Goal: Task Accomplishment & Management: Manage account settings

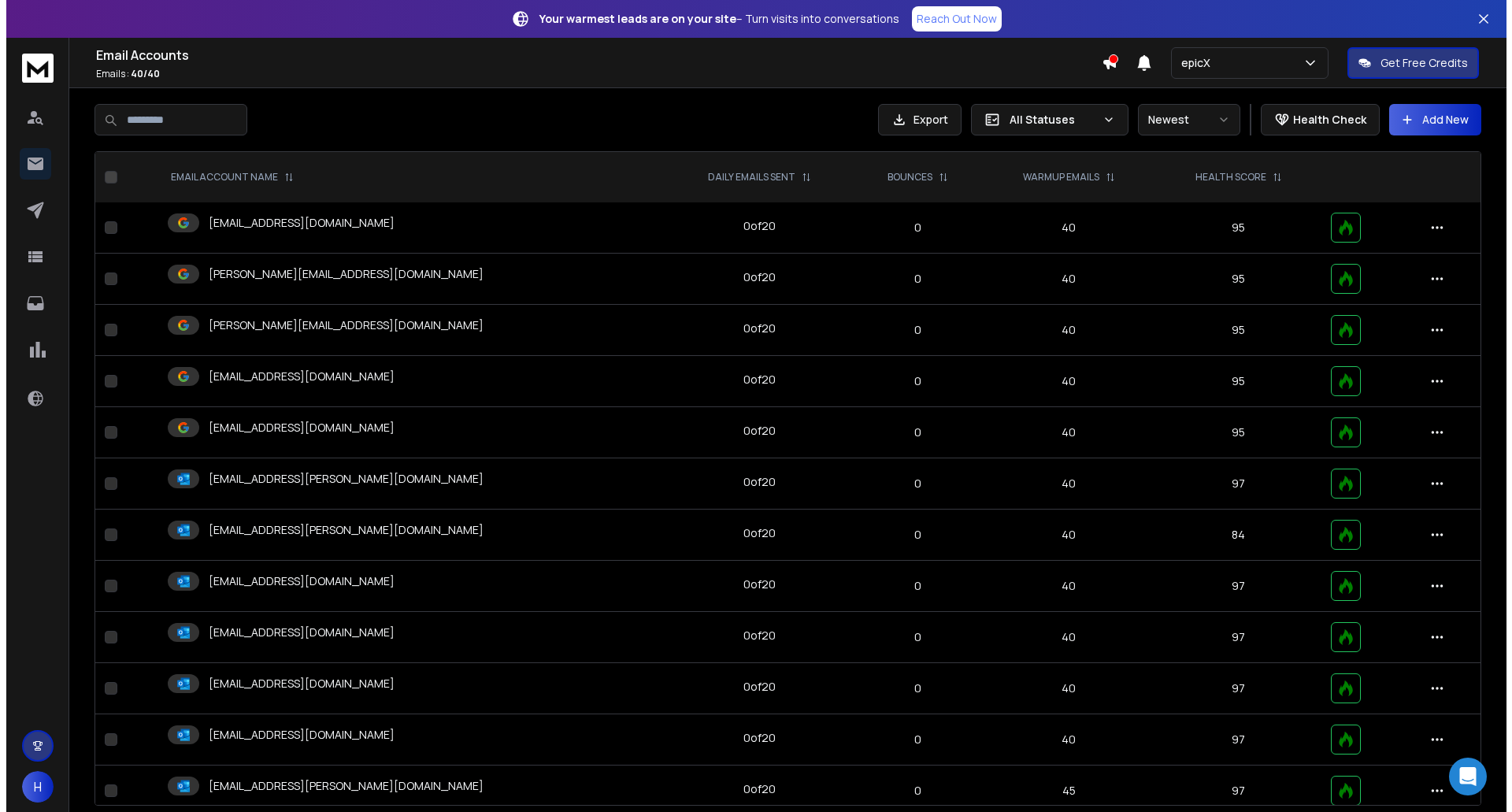
scroll to position [1142, 0]
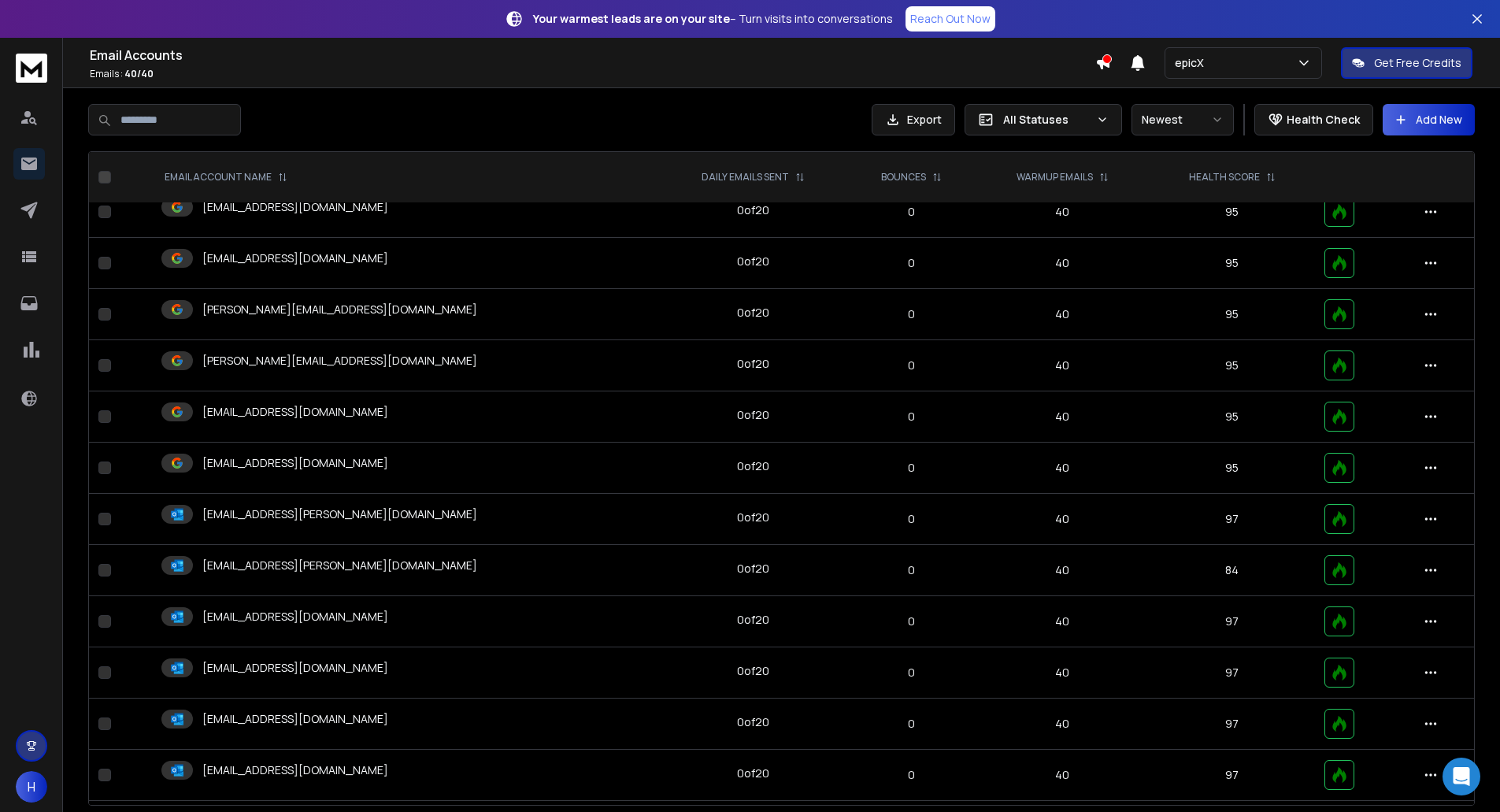
click at [379, 563] on div "[EMAIL_ADDRESS][PERSON_NAME][DOMAIN_NAME]" at bounding box center [404, 565] width 487 height 19
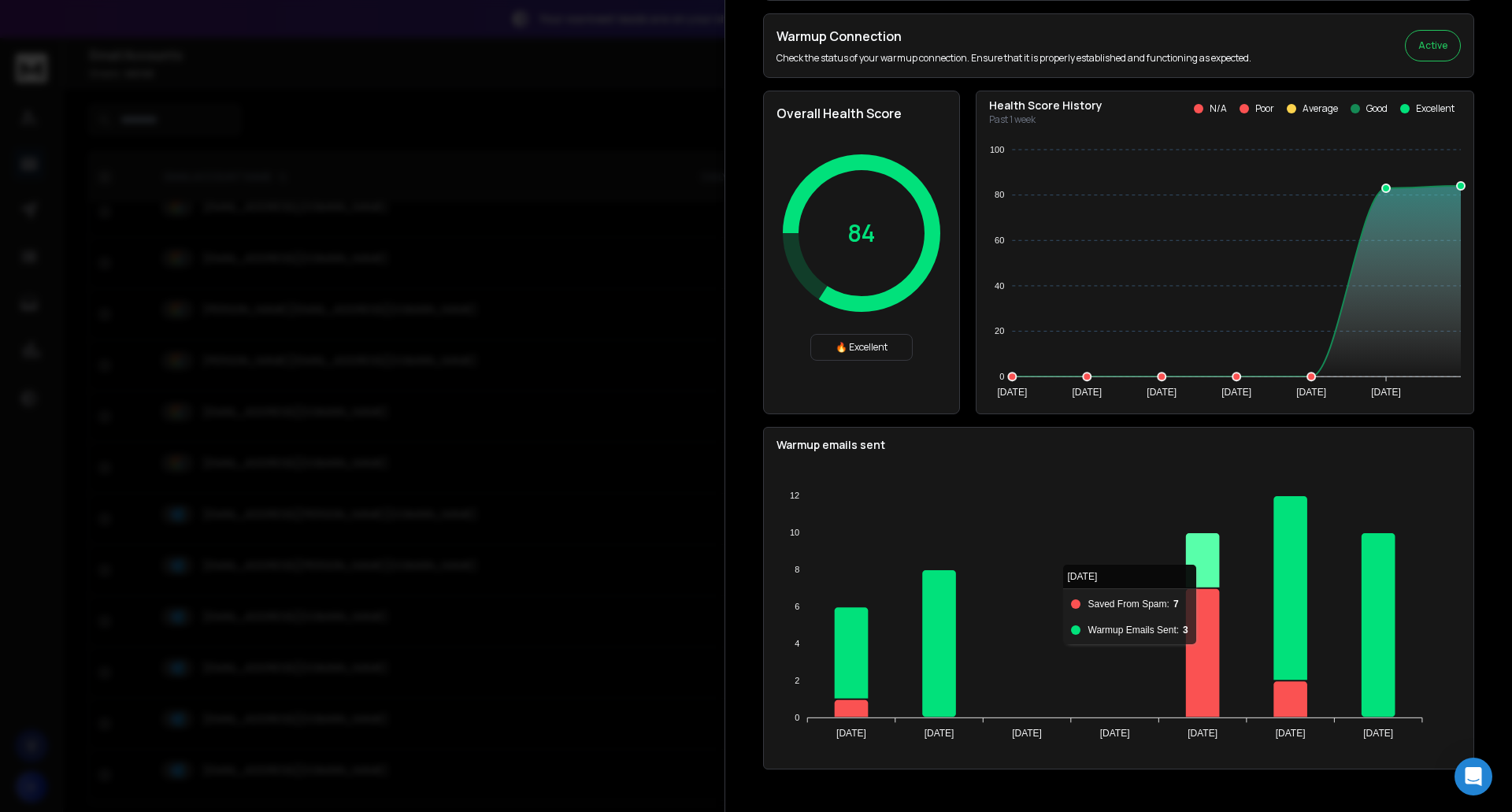
scroll to position [481, 0]
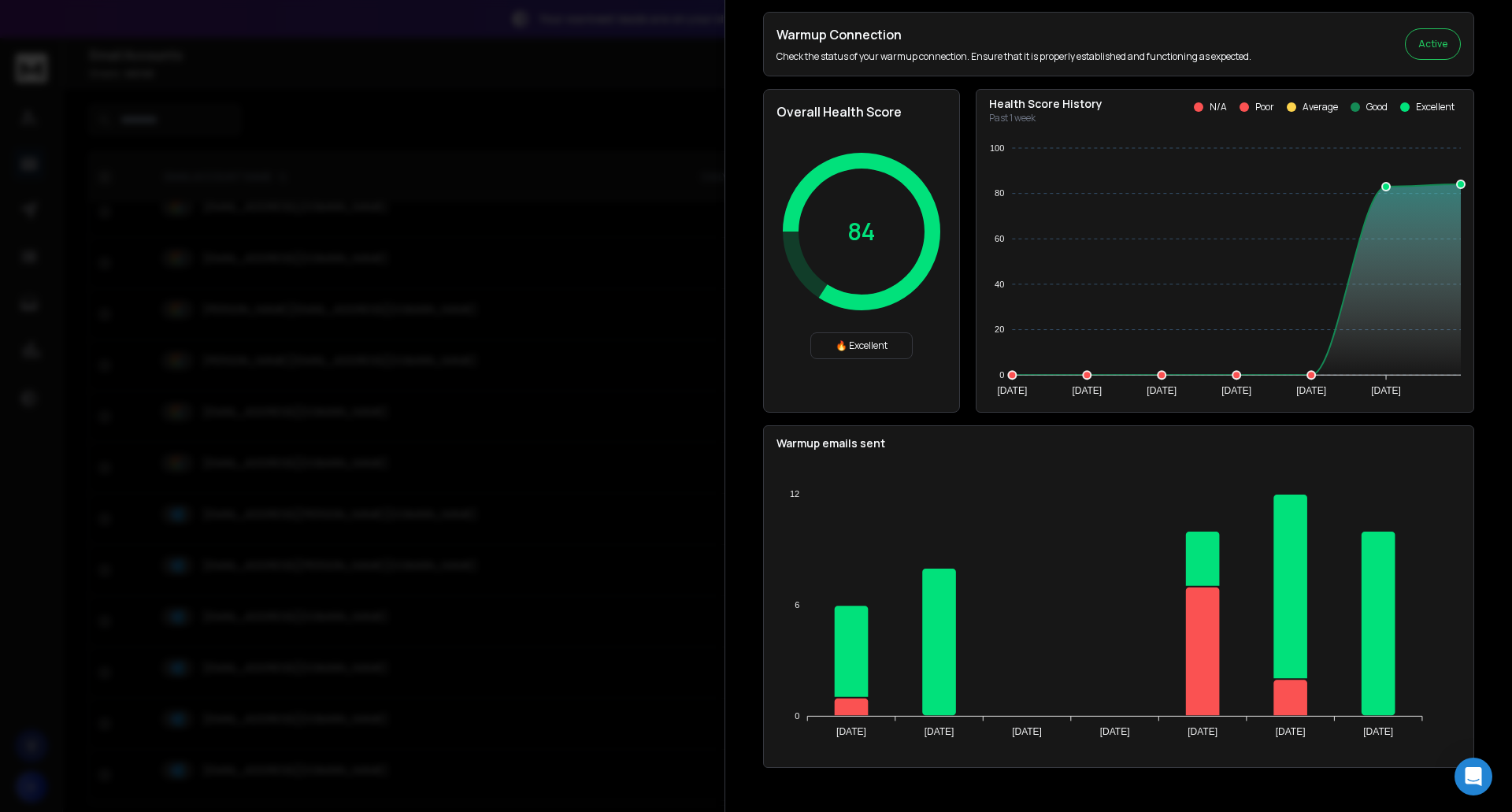
click at [539, 495] on div at bounding box center [756, 406] width 1512 height 812
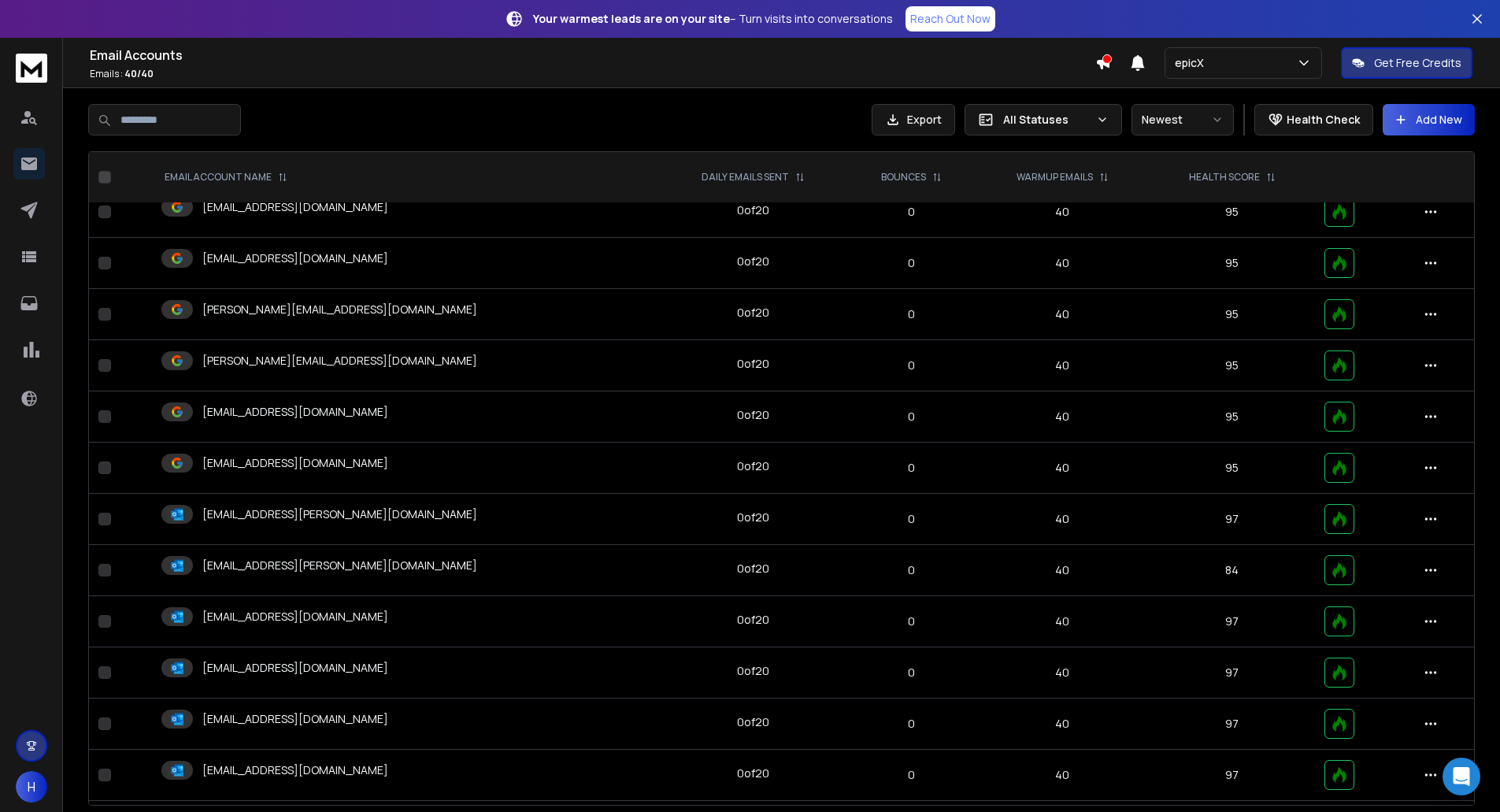
click at [407, 632] on td "[EMAIL_ADDRESS][DOMAIN_NAME]" at bounding box center [405, 621] width 505 height 52
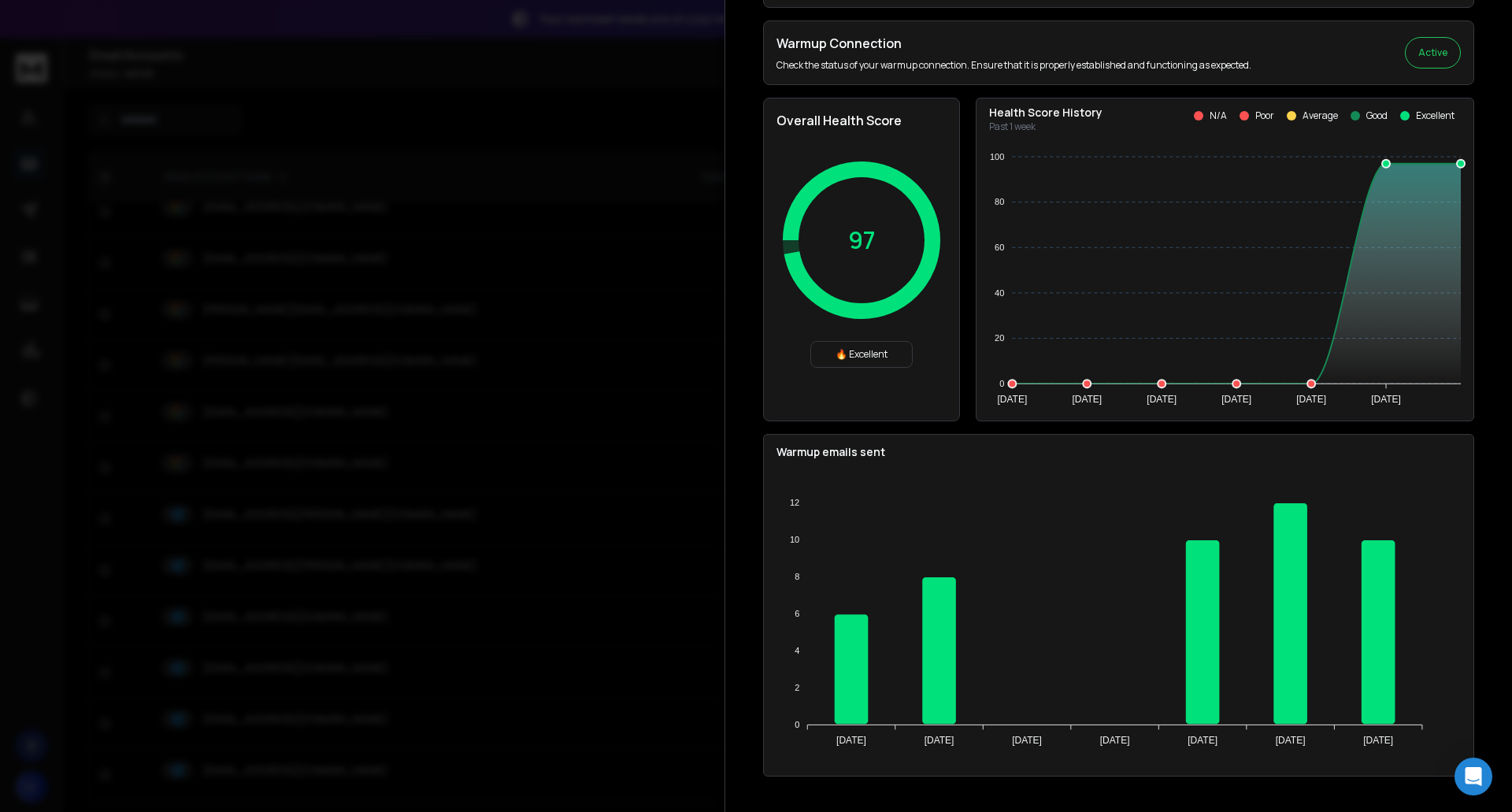
click at [530, 510] on div at bounding box center [756, 406] width 1512 height 812
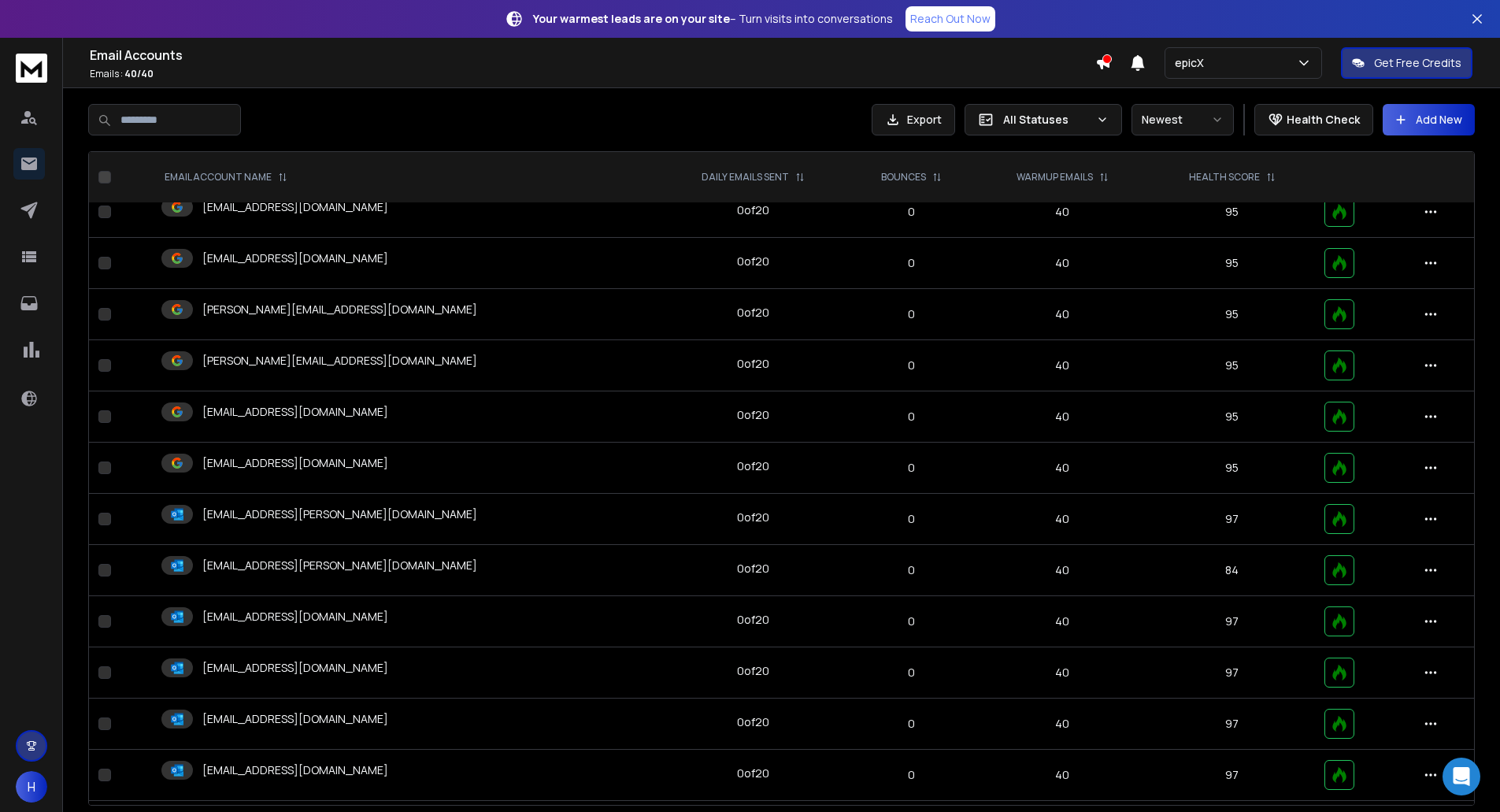
click at [498, 454] on div "[EMAIL_ADDRESS][DOMAIN_NAME]" at bounding box center [404, 463] width 487 height 19
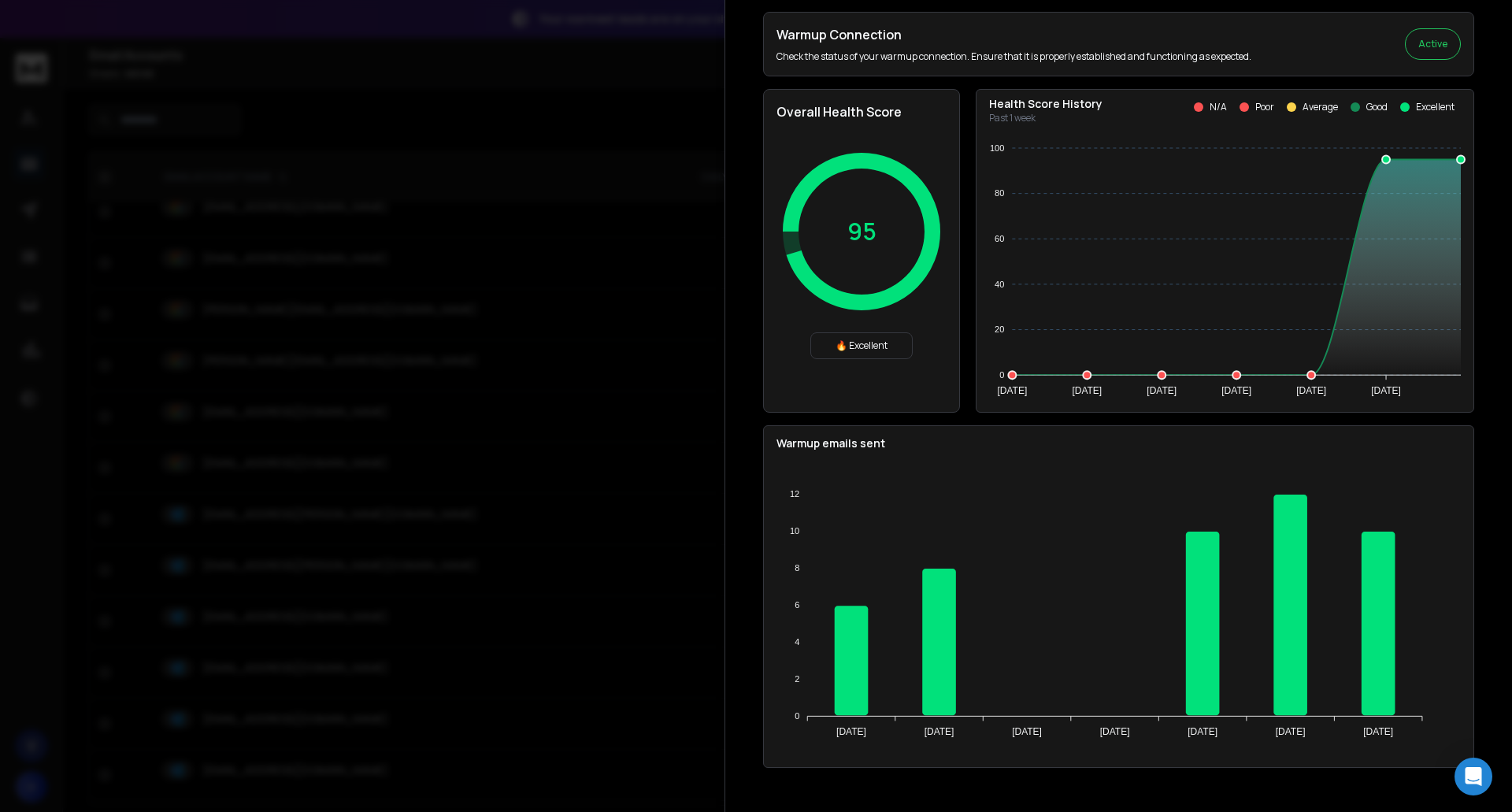
click at [581, 490] on div at bounding box center [756, 406] width 1512 height 812
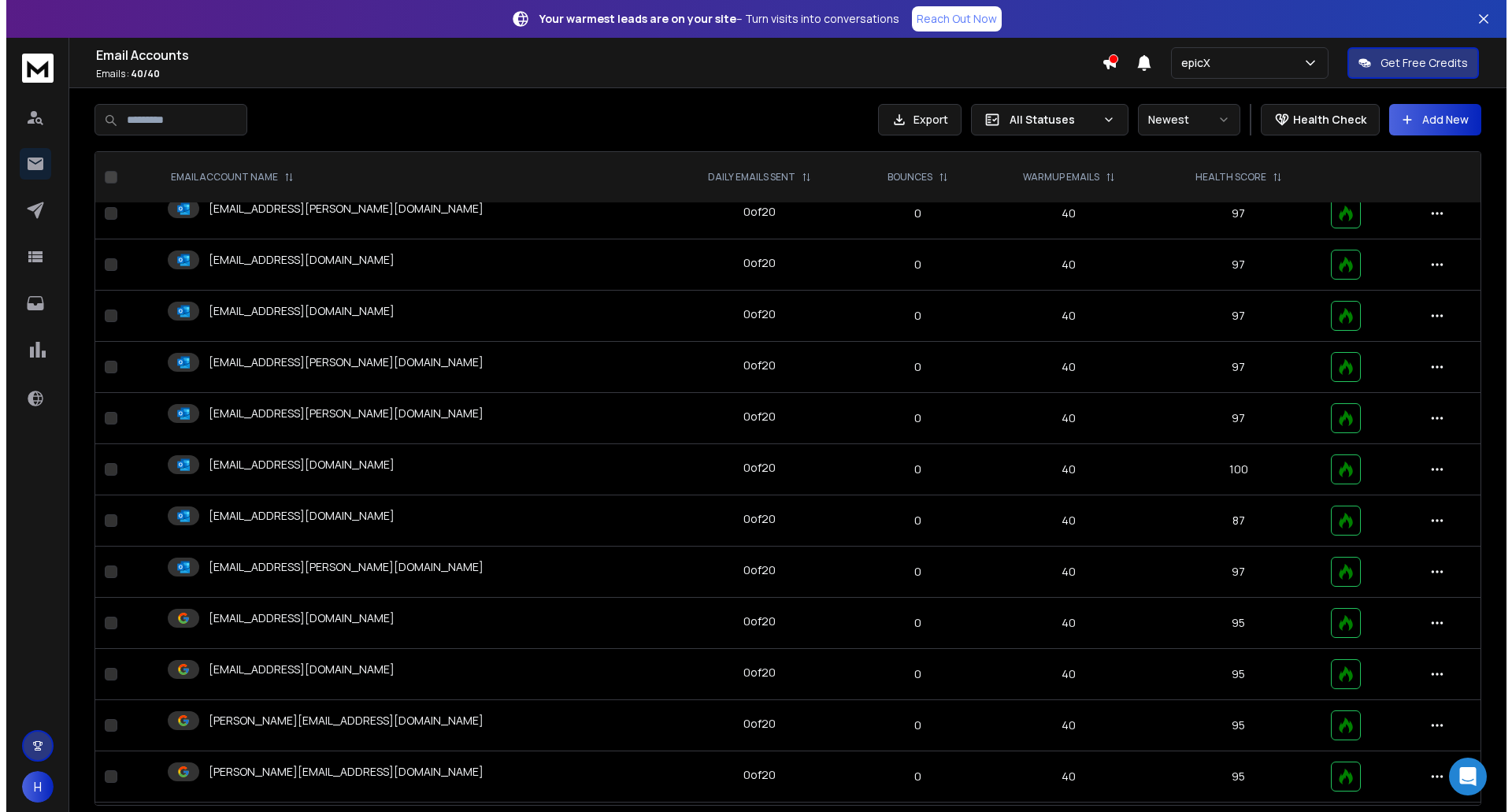
scroll to position [0, 0]
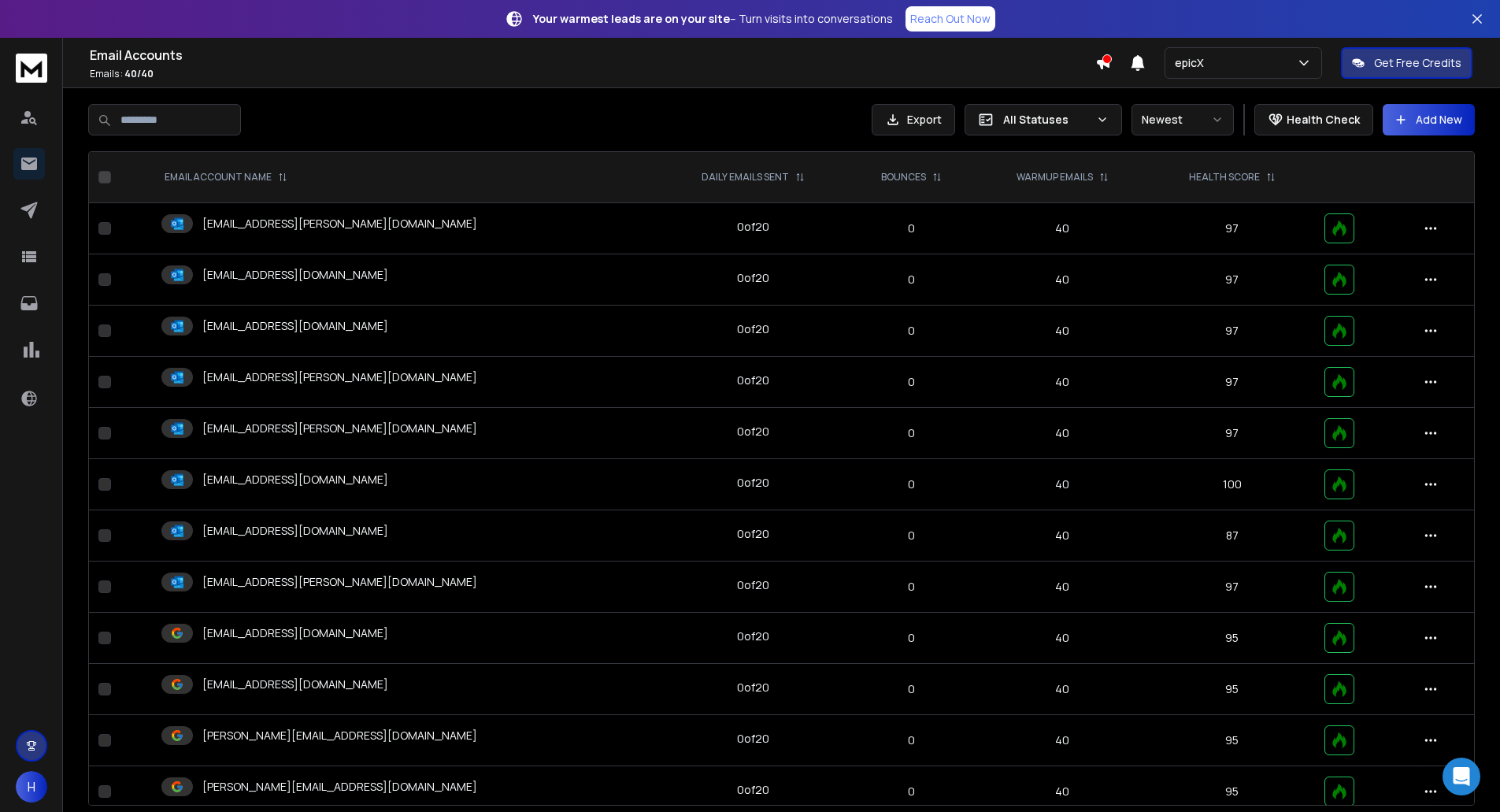
click at [563, 476] on td "[EMAIL_ADDRESS][DOMAIN_NAME]" at bounding box center [405, 484] width 505 height 52
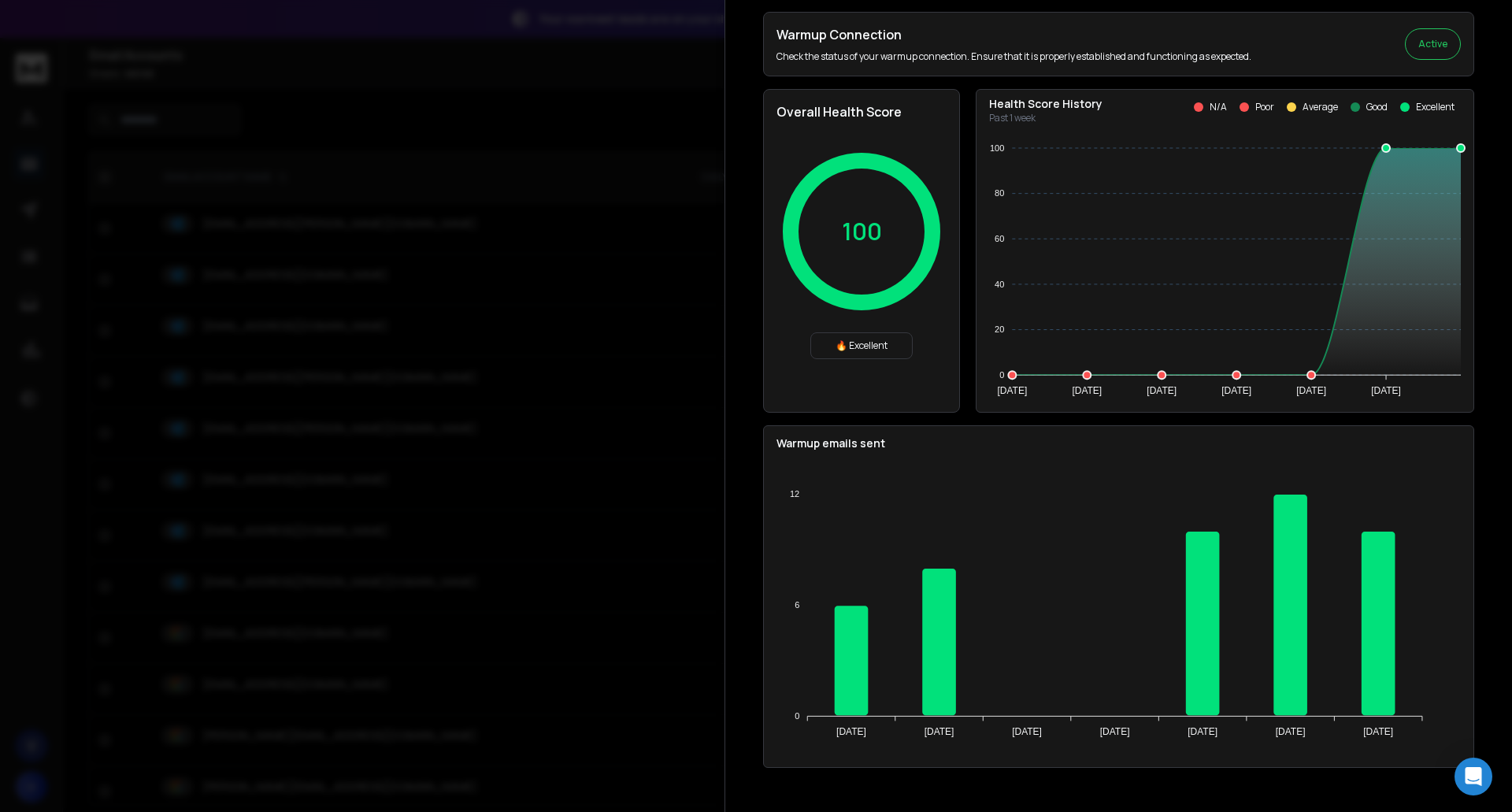
click at [595, 472] on div at bounding box center [756, 406] width 1512 height 812
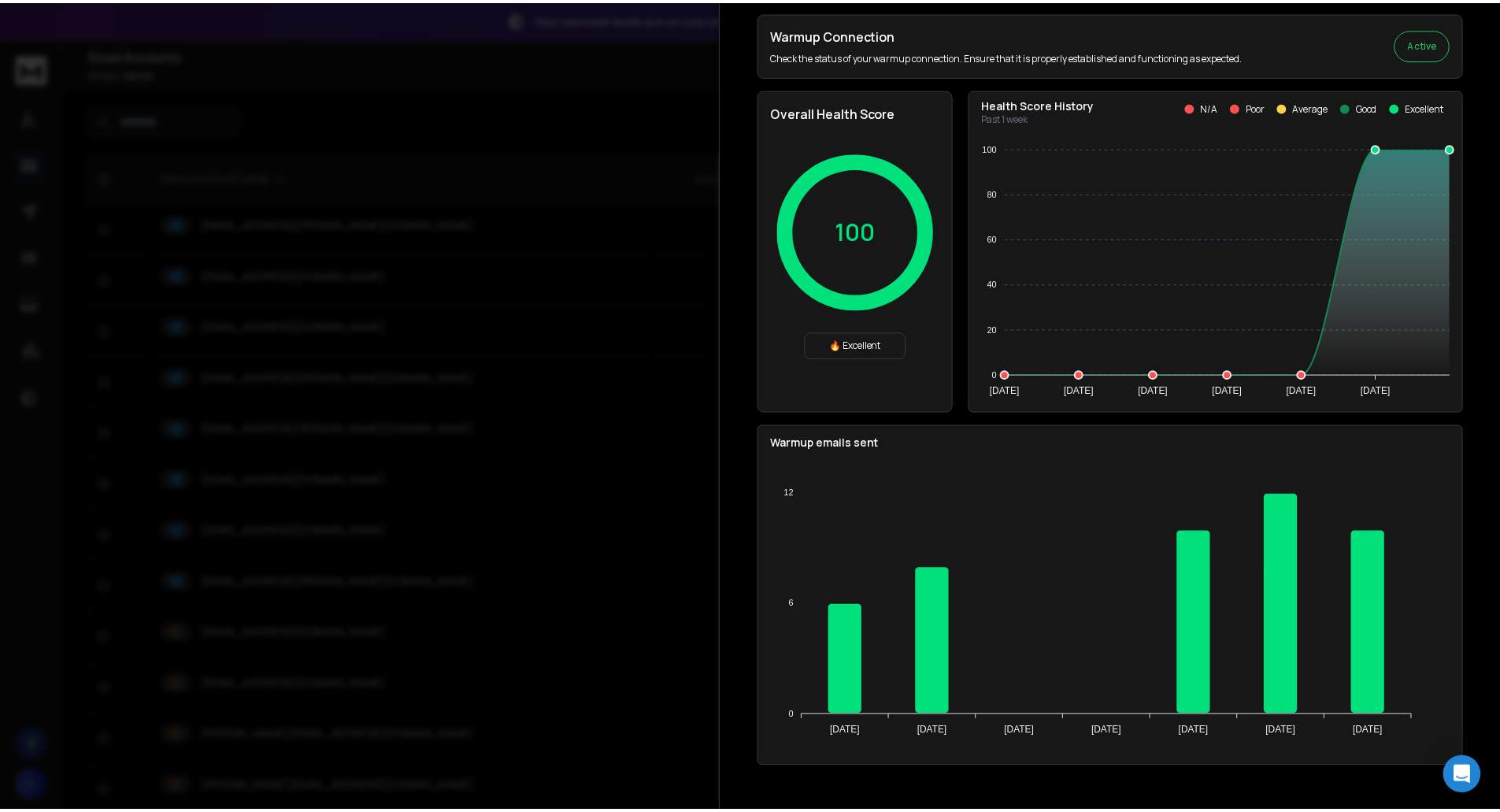
scroll to position [437, 0]
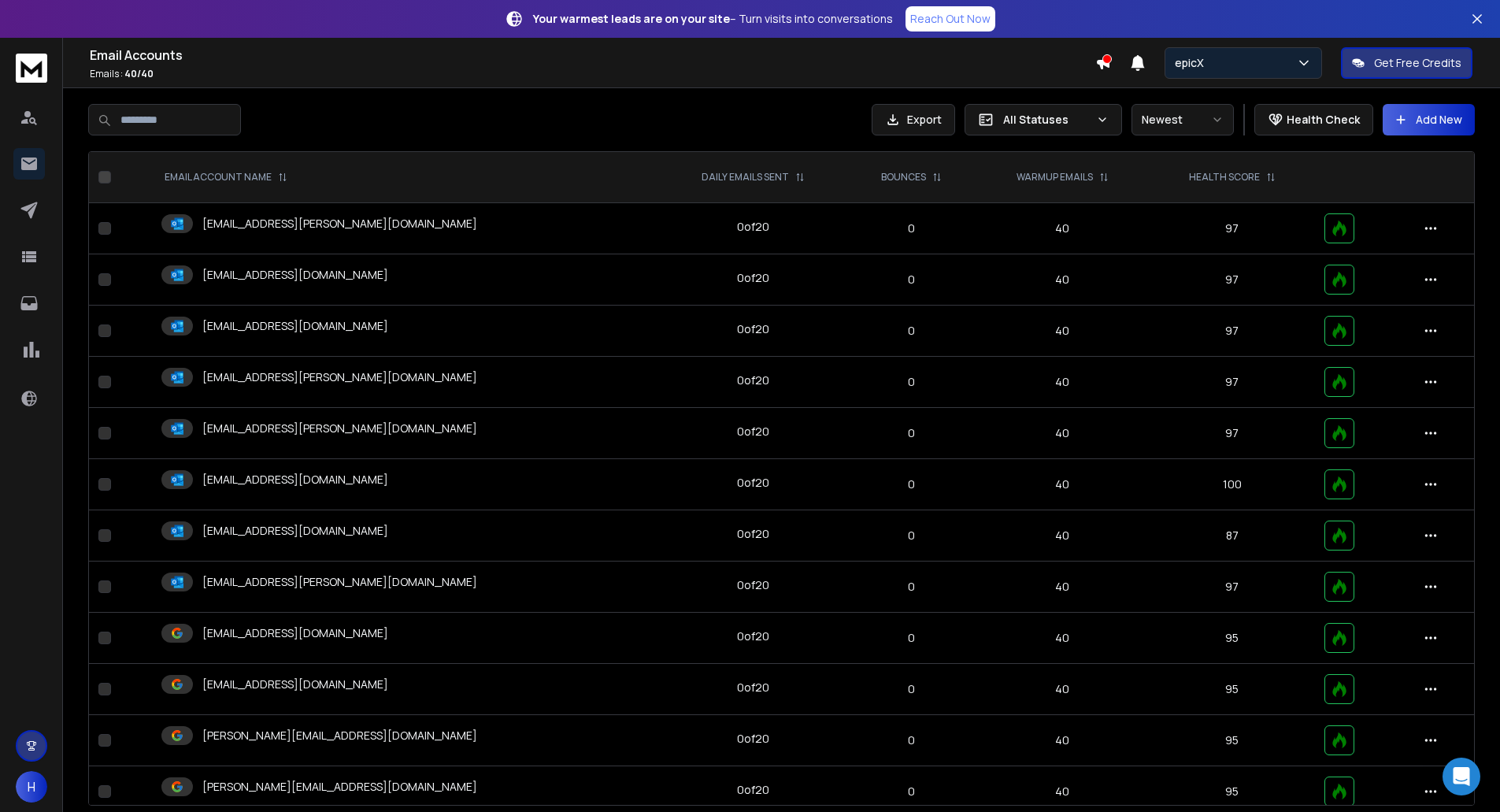
click at [1238, 74] on button "epicX" at bounding box center [1243, 63] width 158 height 32
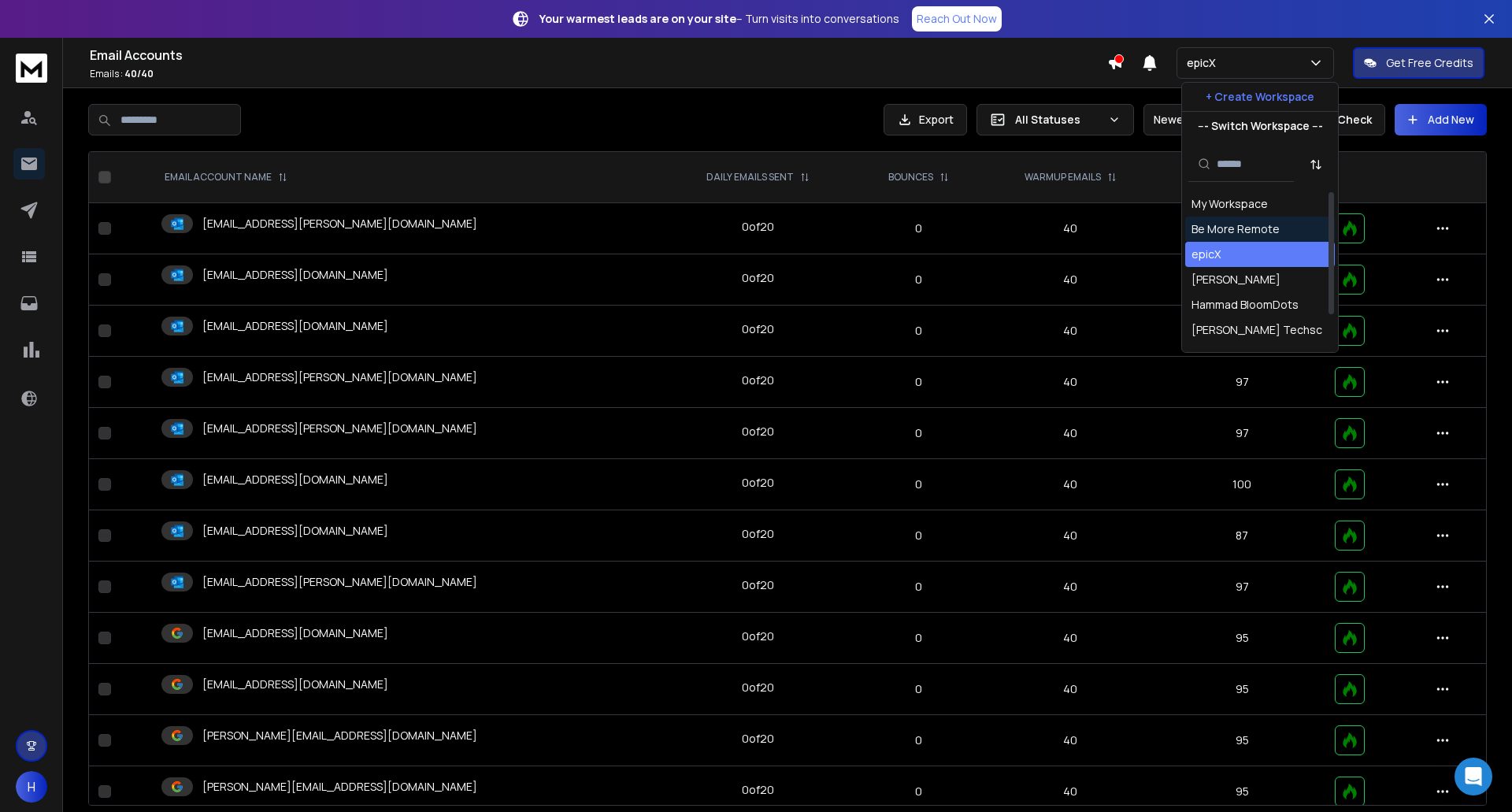
click at [1236, 222] on div "Be More Remote" at bounding box center [1236, 229] width 88 height 16
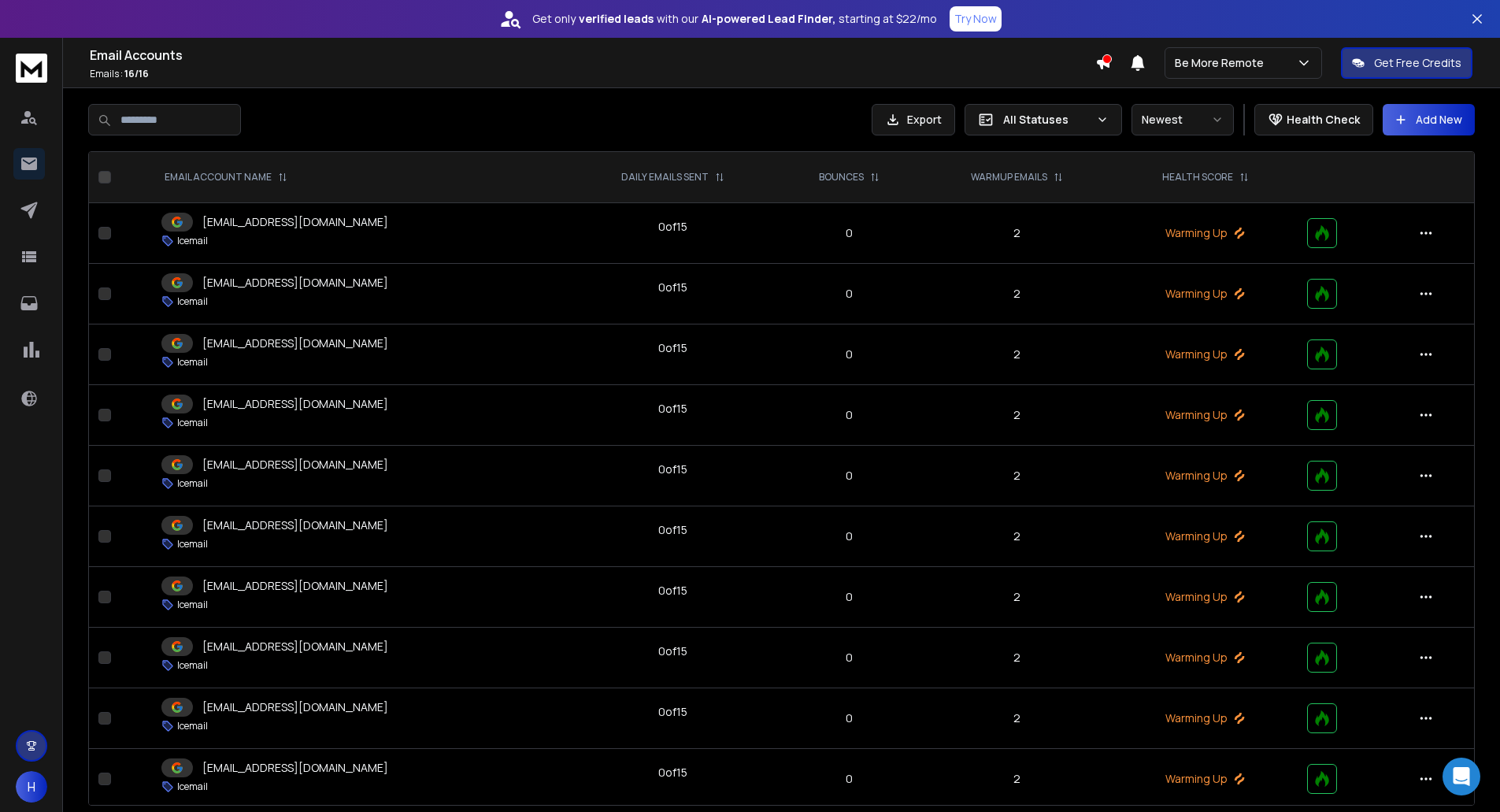
click at [522, 232] on td "wafa@trybemoreremotesite.live Icemail" at bounding box center [359, 233] width 415 height 61
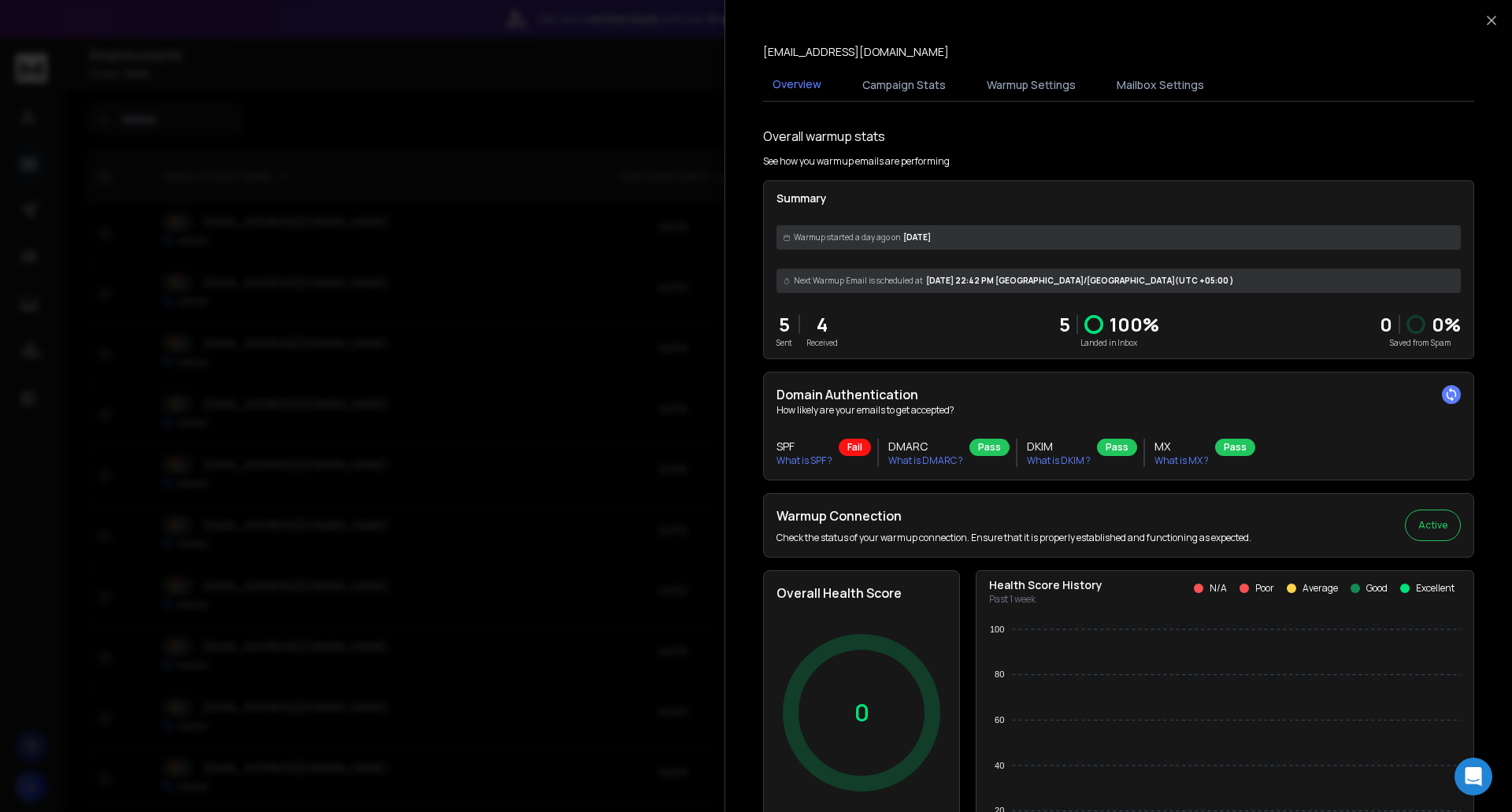
click at [611, 311] on div at bounding box center [756, 406] width 1512 height 812
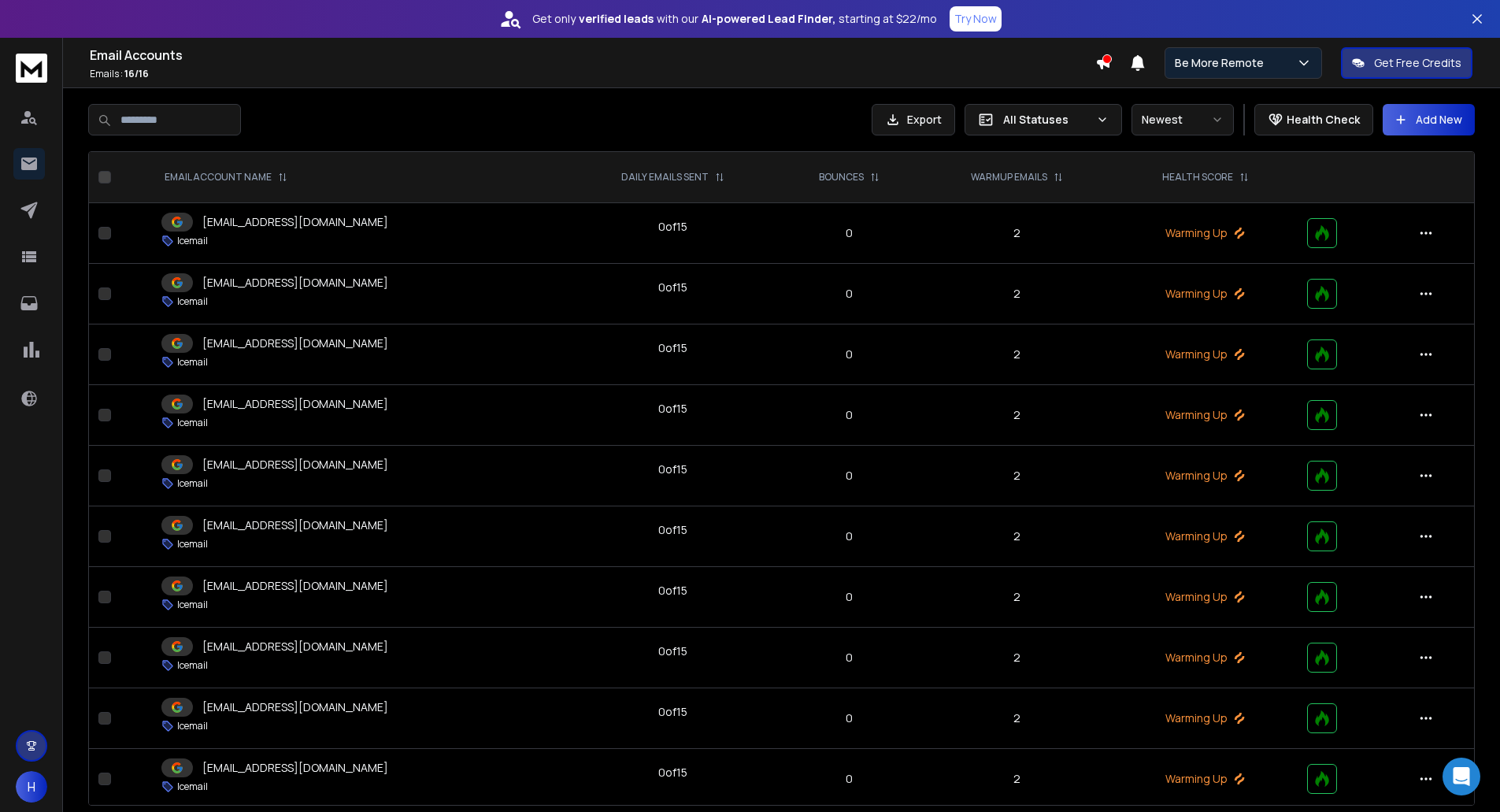
click at [1261, 64] on p "Be More Remote" at bounding box center [1223, 62] width 96 height 16
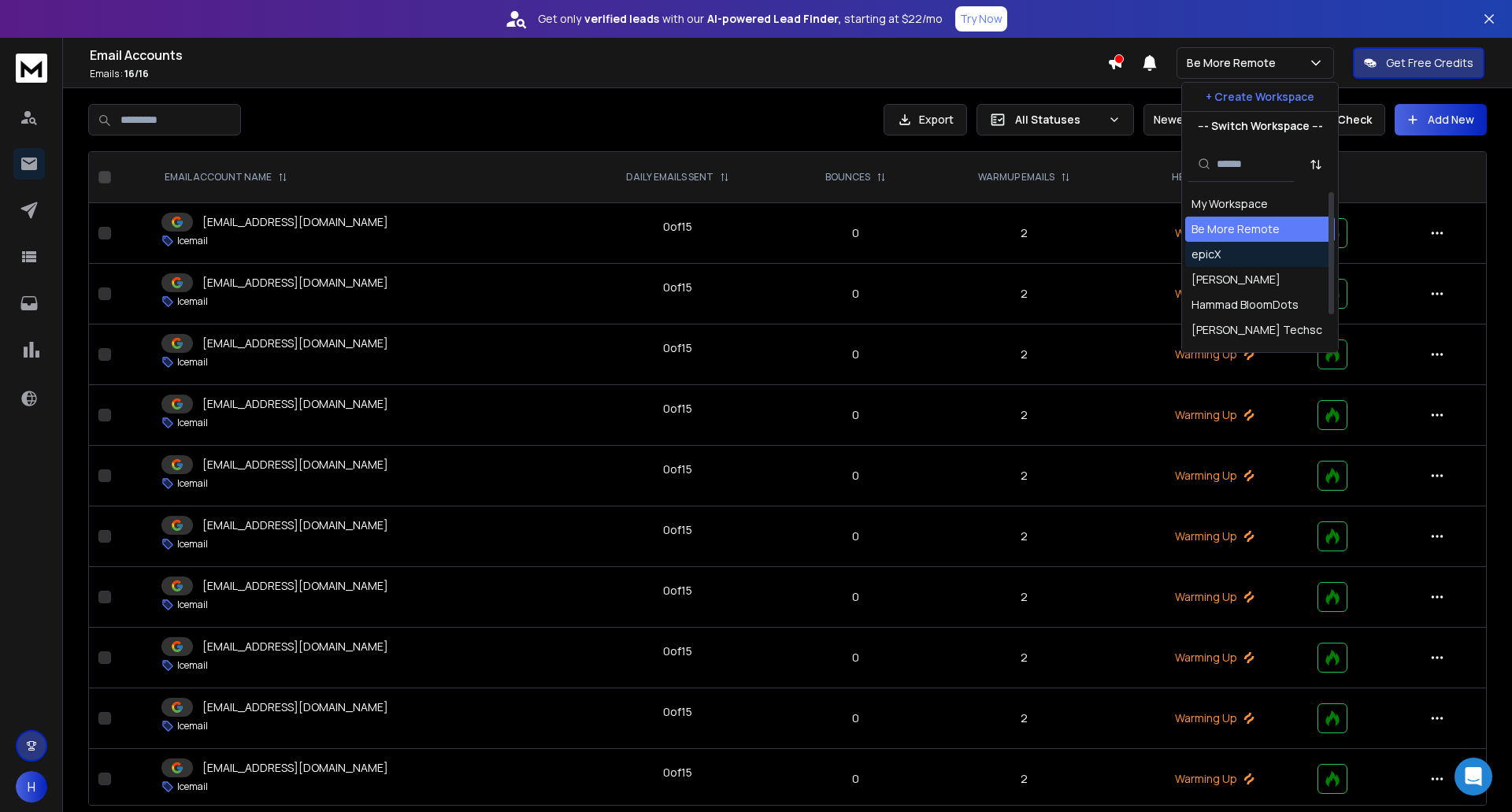
click at [1221, 253] on div "epicX" at bounding box center [1259, 254] width 150 height 25
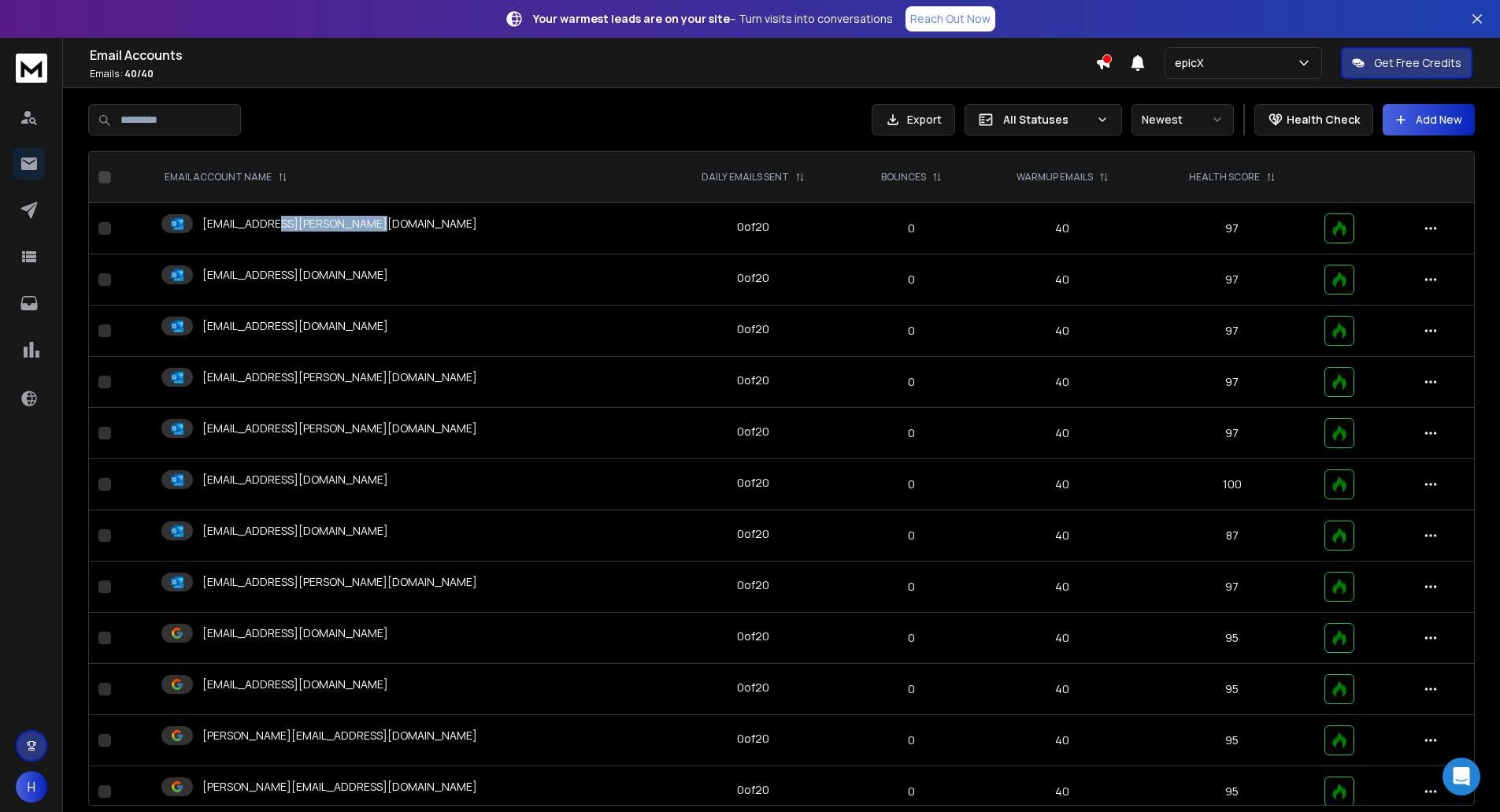
drag, startPoint x: 384, startPoint y: 222, endPoint x: 277, endPoint y: 222, distance: 107.0
click at [277, 222] on div "[EMAIL_ADDRESS][PERSON_NAME][DOMAIN_NAME]" at bounding box center [404, 223] width 487 height 19
copy p "[DOMAIN_NAME]"
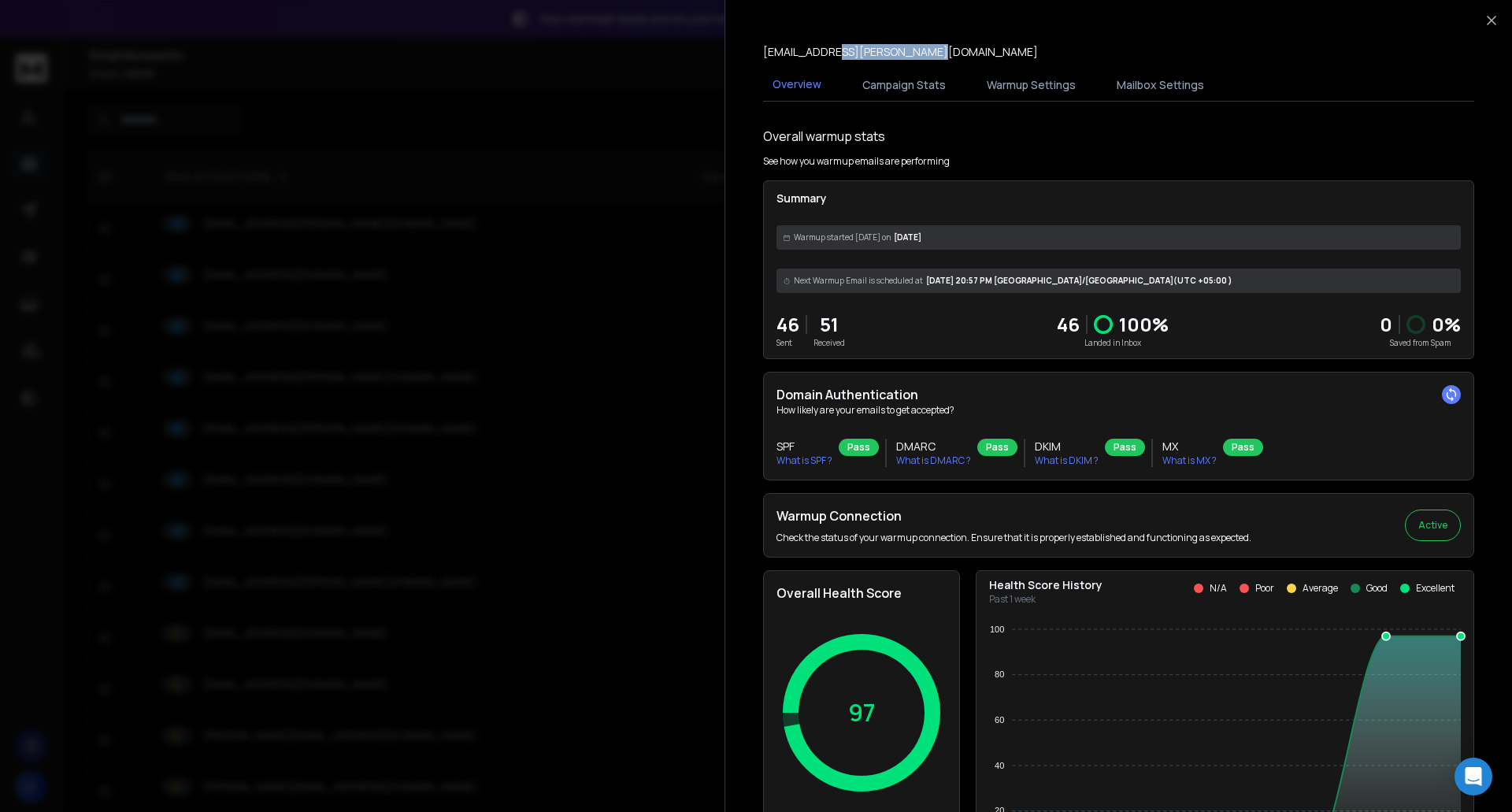
drag, startPoint x: 939, startPoint y: 60, endPoint x: 832, endPoint y: 56, distance: 107.1
click at [832, 56] on div "devon.jones@epicxpartner.com Overview Campaign Stats Warmup Settings Mailbox Se…" at bounding box center [1119, 646] width 749 height 1255
copy p "epicxpartner.com"
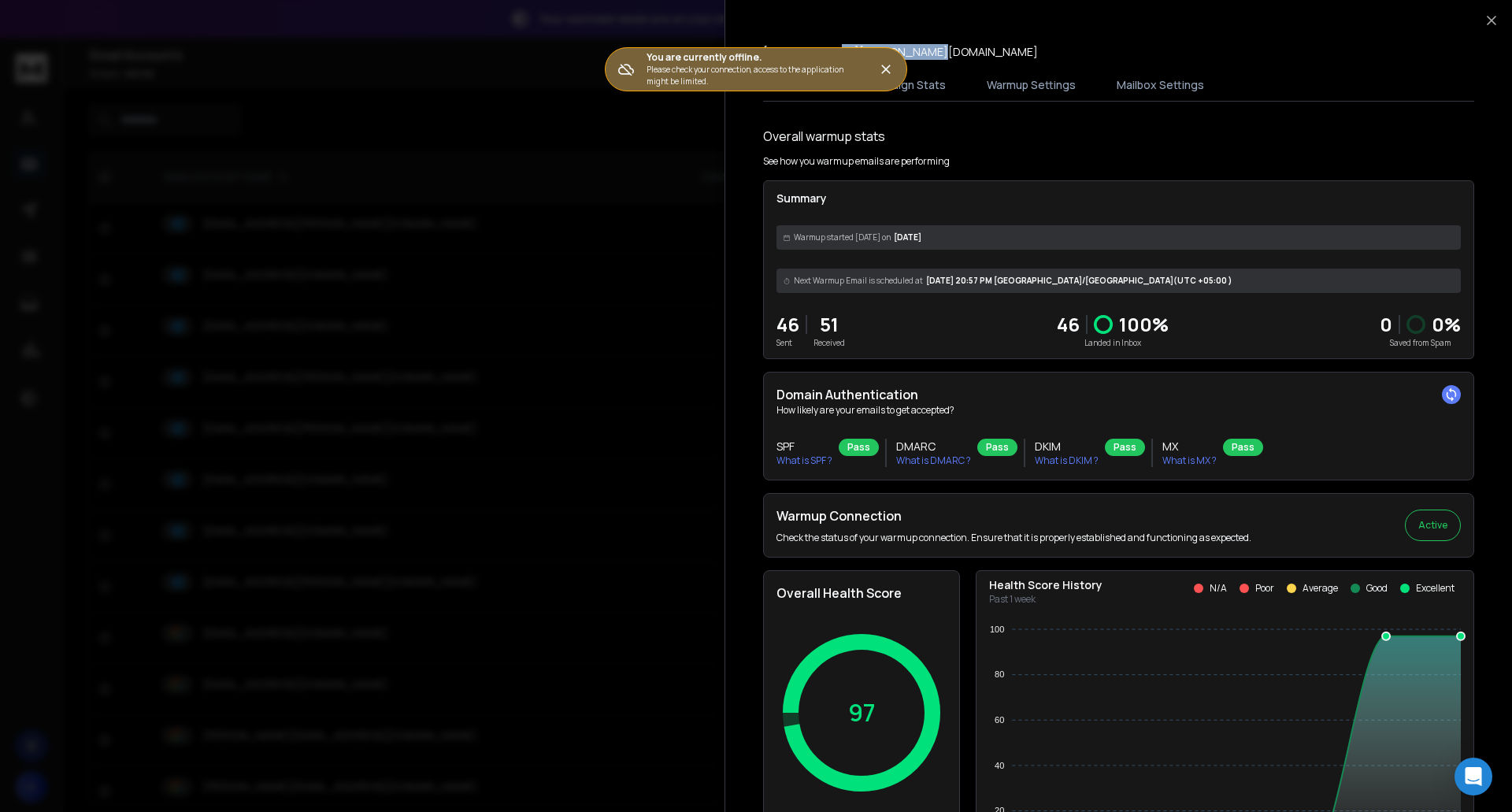
click at [500, 209] on div at bounding box center [756, 406] width 1512 height 812
